Goal: Information Seeking & Learning: Check status

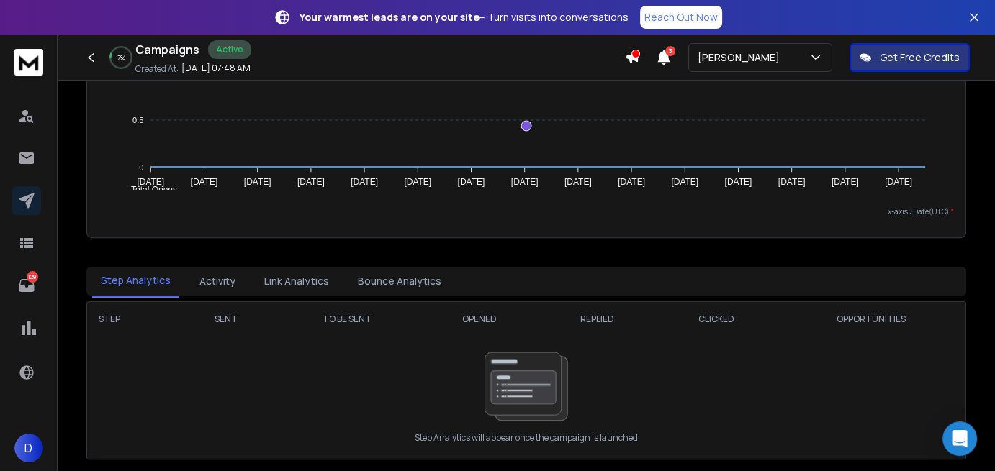
scroll to position [493, 0]
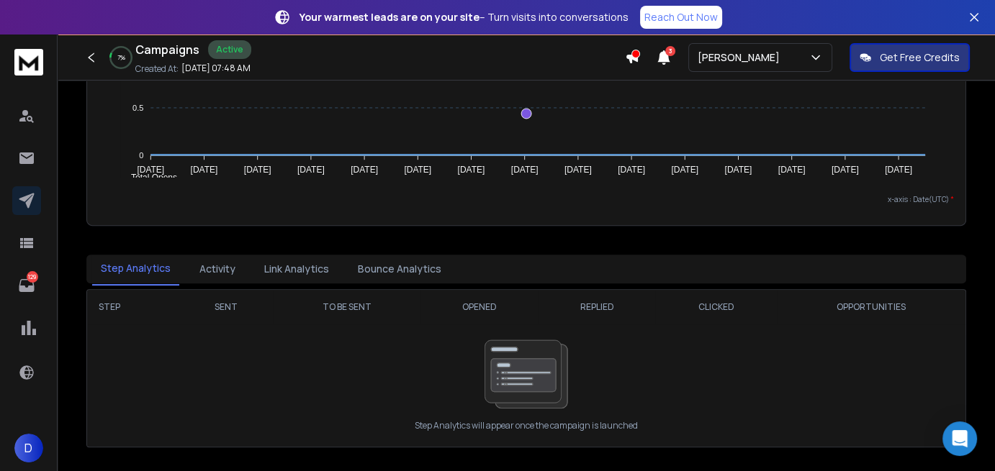
click at [210, 271] on button "Activity" at bounding box center [217, 269] width 53 height 32
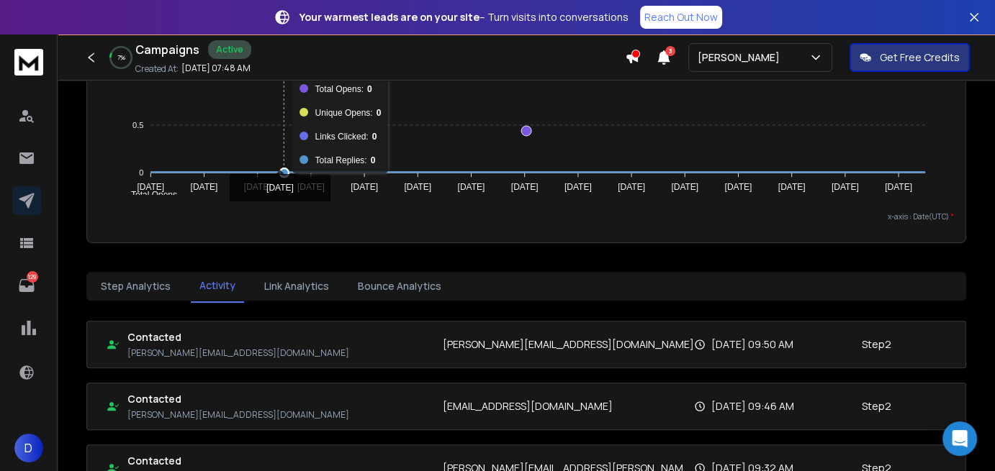
scroll to position [301, 0]
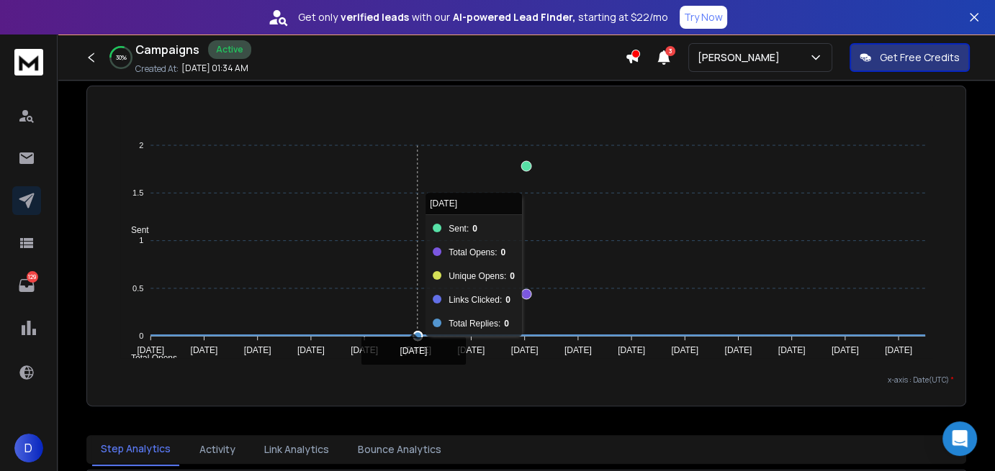
scroll to position [288, 0]
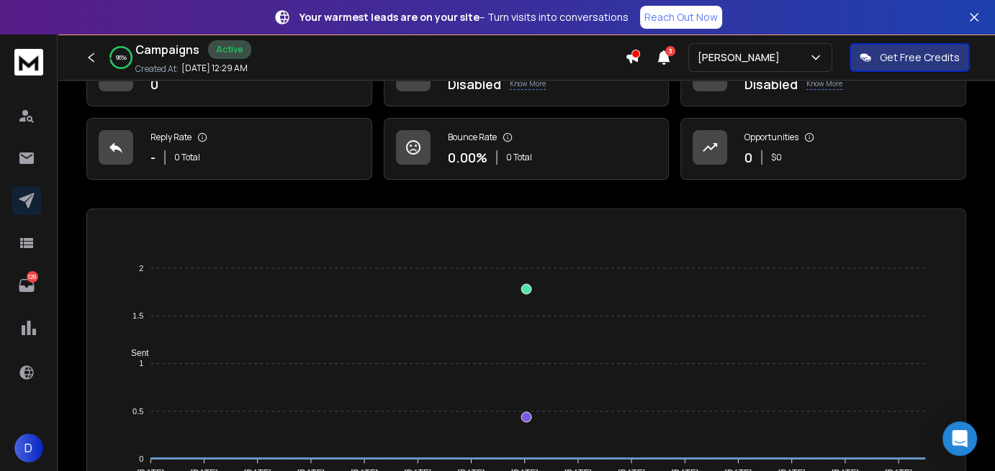
scroll to position [288, 0]
